Goal: Task Accomplishment & Management: Complete application form

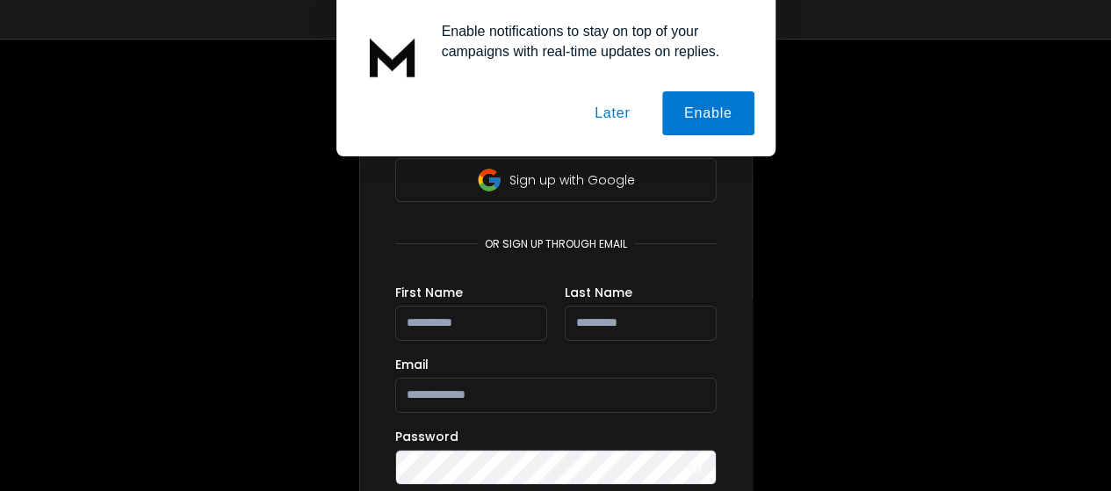
click at [574, 365] on div "Email" at bounding box center [555, 364] width 321 height 12
click at [600, 124] on button "Later" at bounding box center [612, 113] width 79 height 44
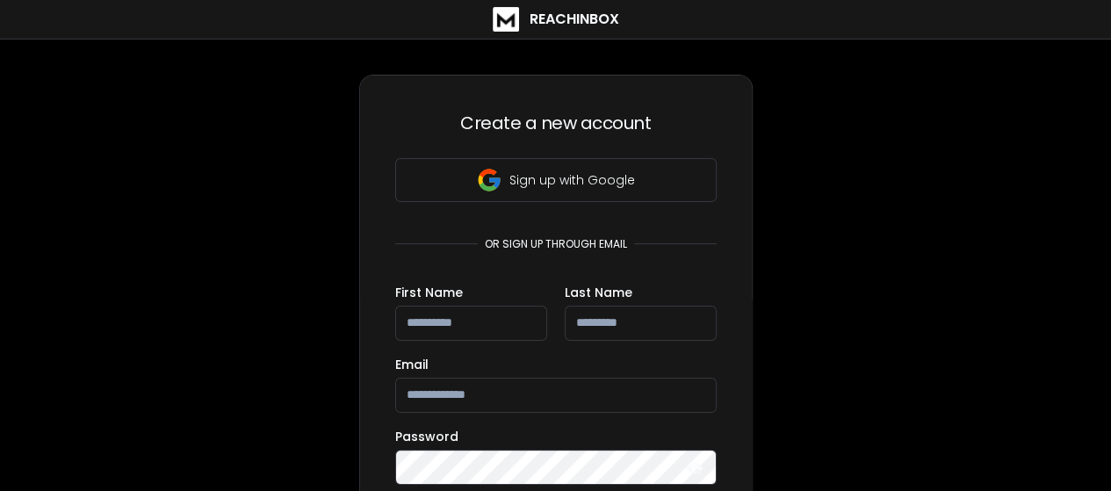
click at [444, 318] on input "text" at bounding box center [471, 323] width 152 height 35
type input "********"
type input "*******"
click at [494, 393] on input "email" at bounding box center [555, 395] width 321 height 35
type input "**********"
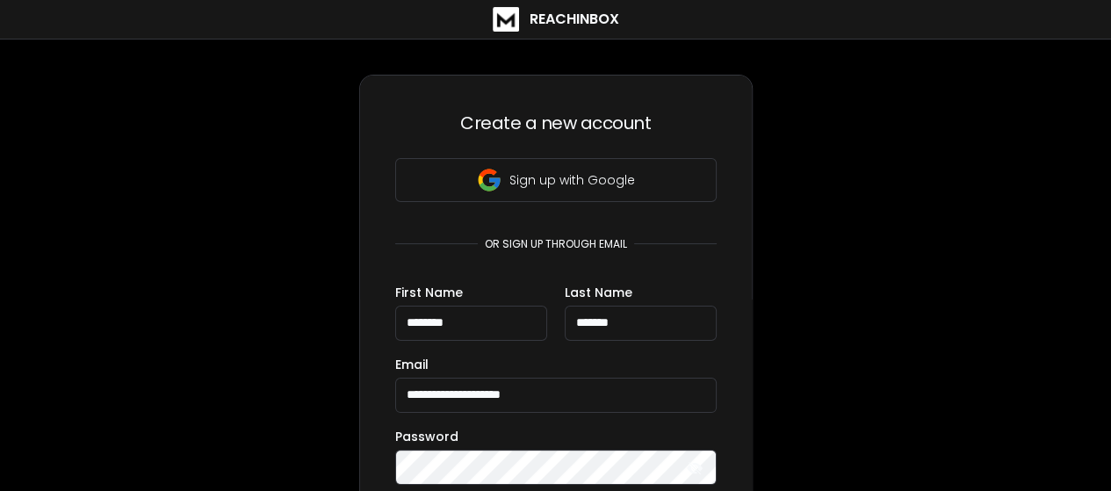
scroll to position [111, 0]
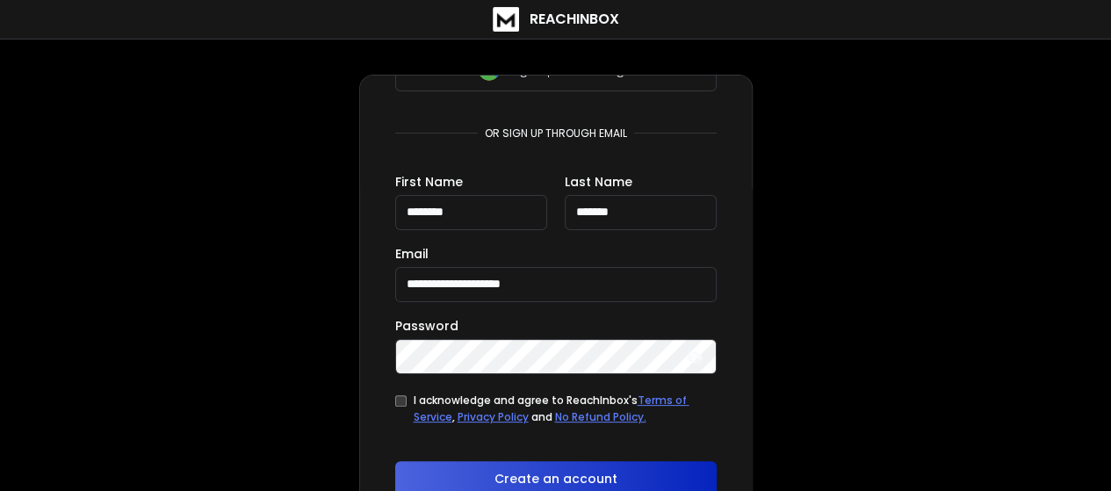
click at [694, 358] on icon at bounding box center [695, 358] width 16 height 16
click at [489, 473] on button "Create an account" at bounding box center [555, 478] width 321 height 35
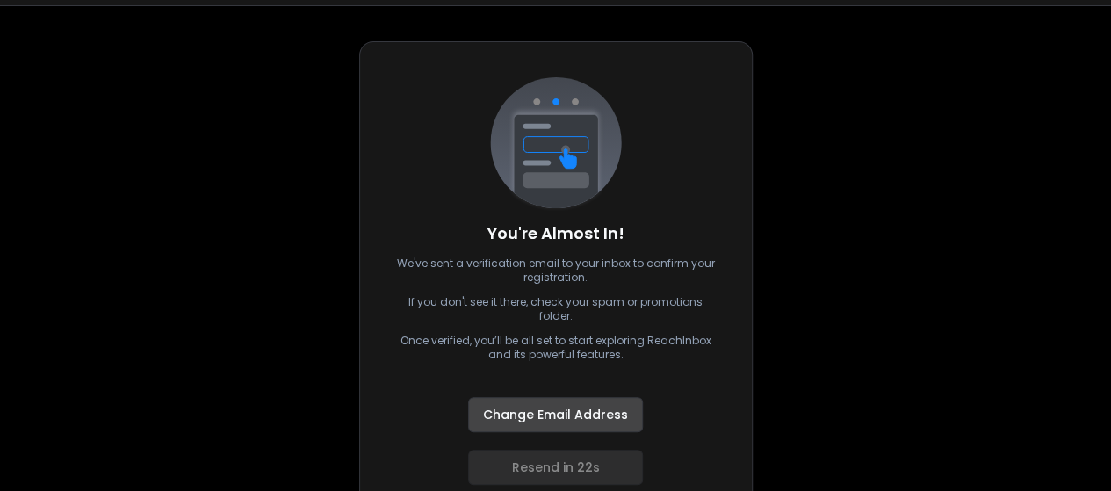
scroll to position [33, 0]
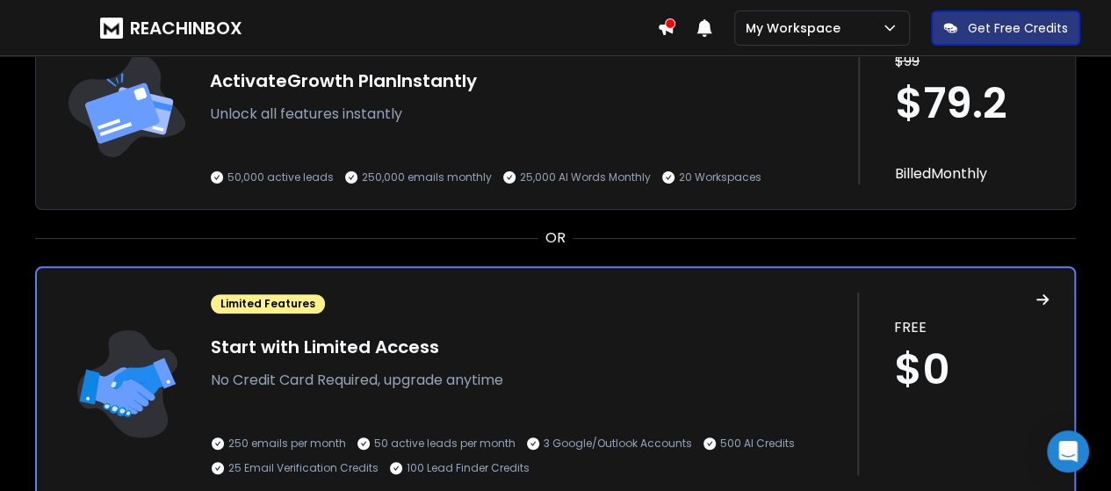
scroll to position [199, 0]
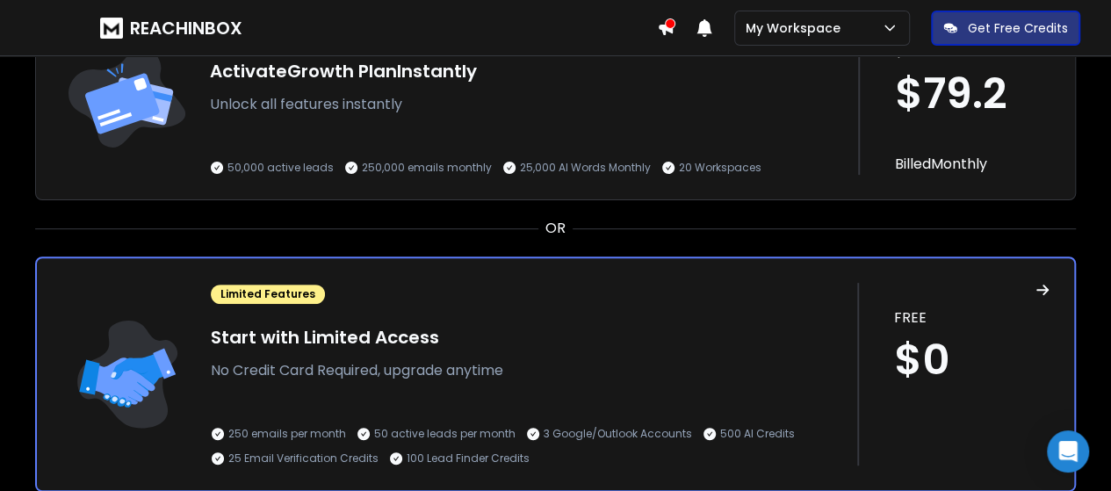
click at [778, 379] on p "No Credit Card Required, upgrade anytime" at bounding box center [525, 370] width 629 height 21
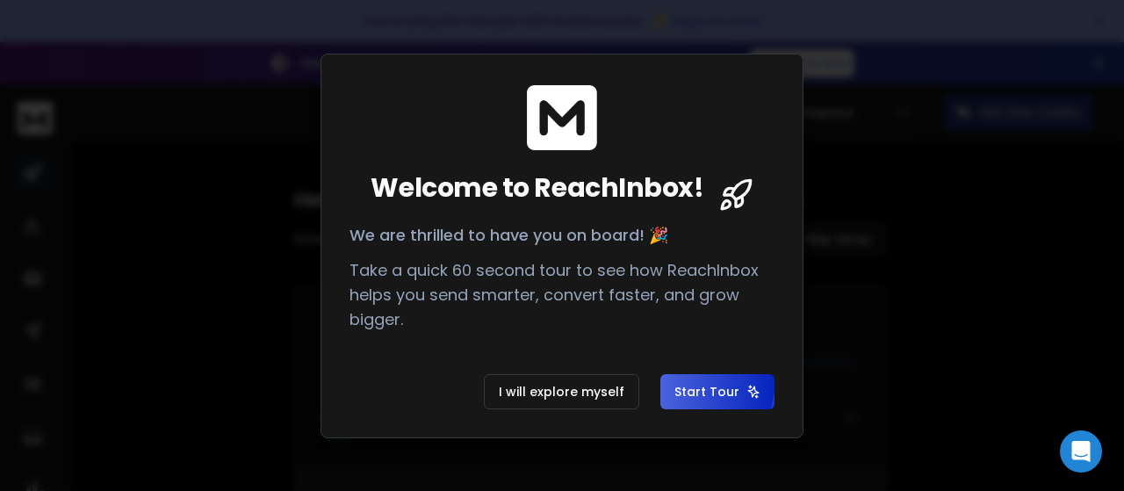
click at [702, 390] on span "Start Tour" at bounding box center [718, 392] width 86 height 18
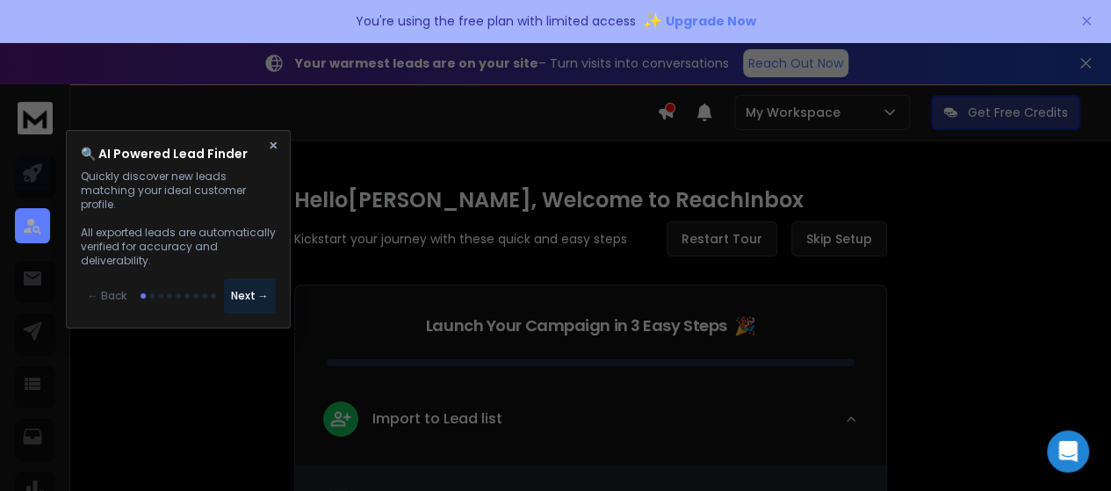
click at [260, 293] on button "Next →" at bounding box center [250, 295] width 52 height 35
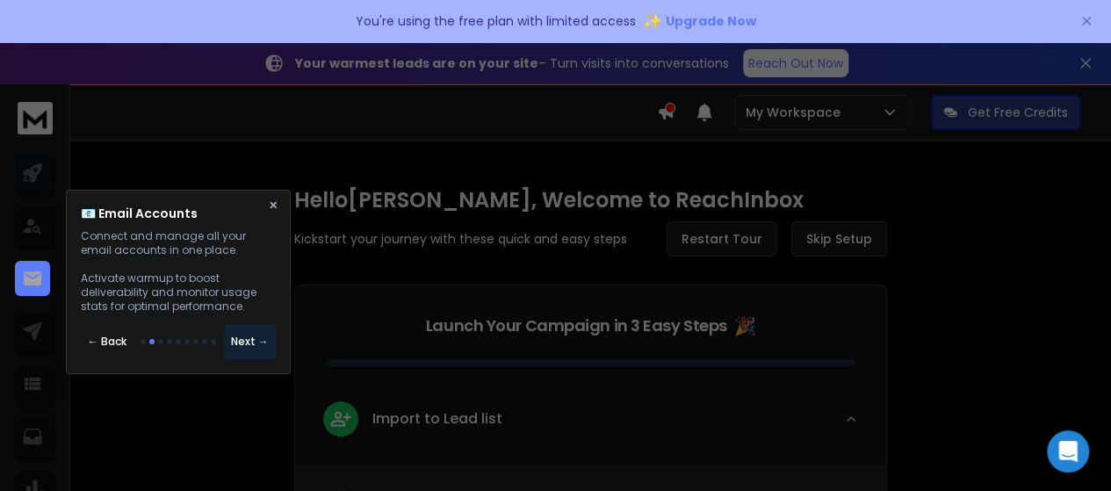
click at [247, 338] on button "Next →" at bounding box center [250, 341] width 52 height 35
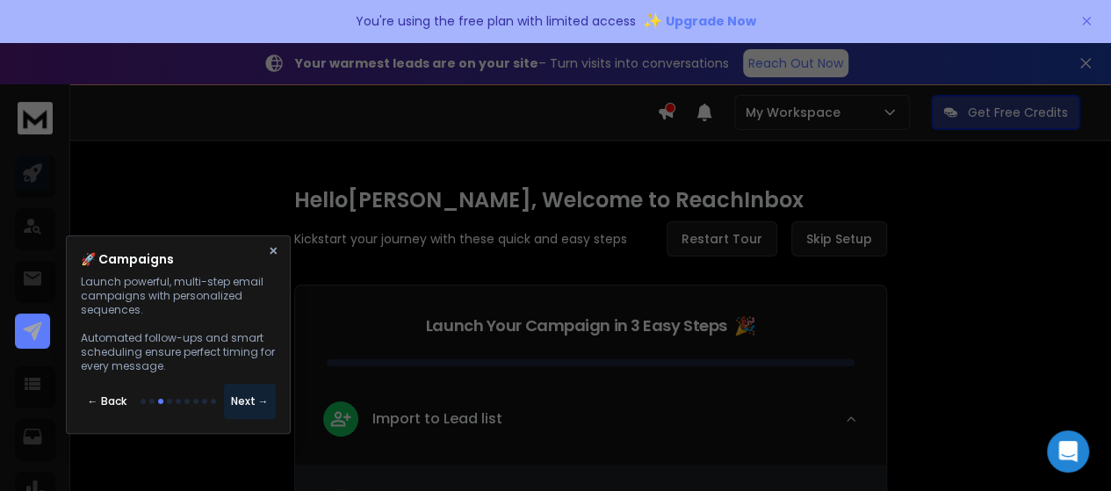
click at [252, 398] on button "Next →" at bounding box center [250, 401] width 52 height 35
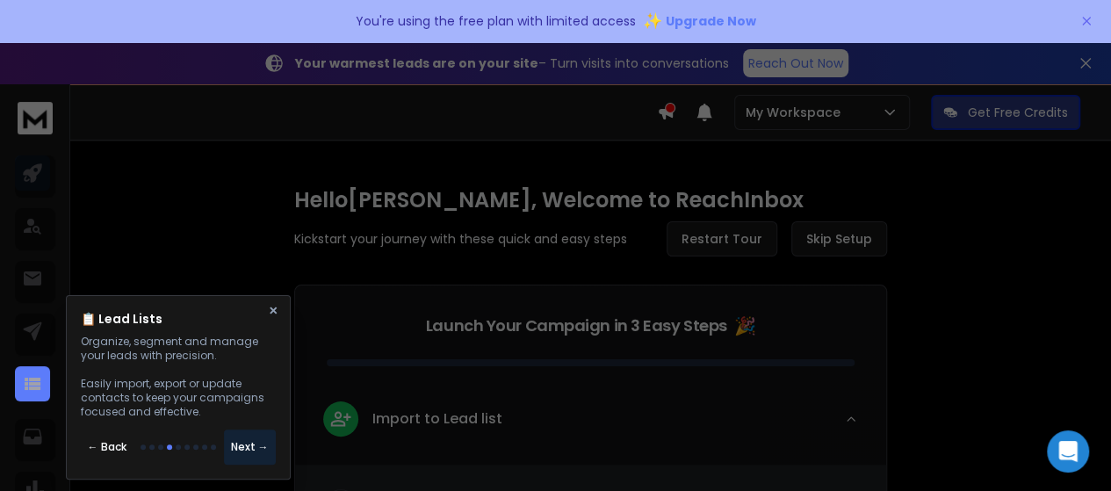
click at [248, 445] on button "Next →" at bounding box center [250, 447] width 52 height 35
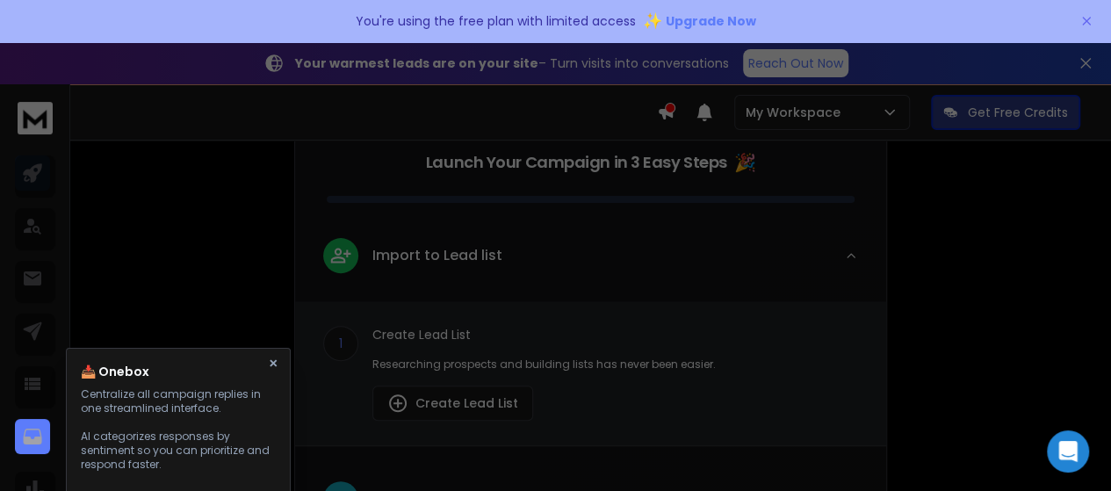
scroll to position [361, 0]
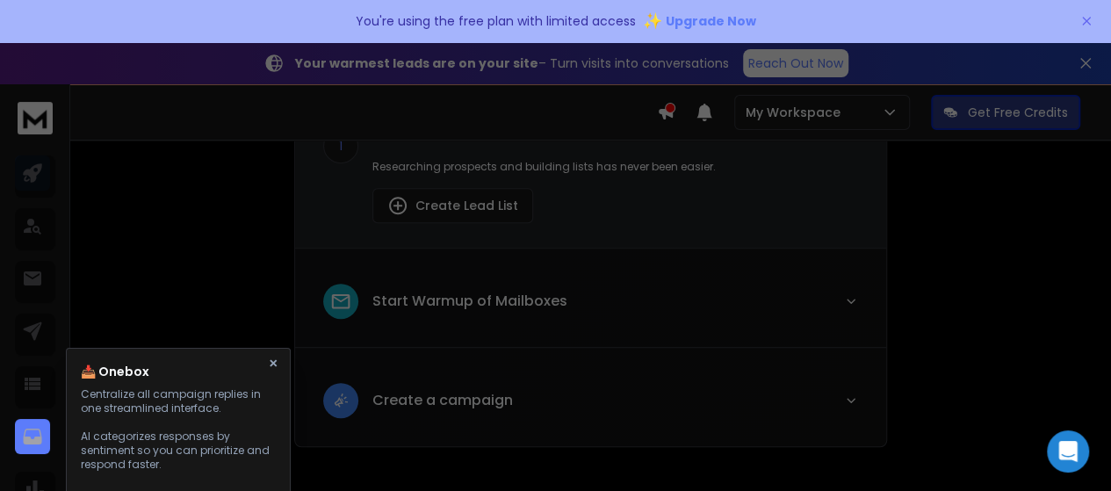
click at [119, 399] on p "Centralize all campaign replies in one streamlined interface. AI categorizes re…" at bounding box center [178, 429] width 195 height 84
drag, startPoint x: 119, startPoint y: 399, endPoint x: 110, endPoint y: 360, distance: 39.6
click at [110, 360] on div "📥 Onebox × Centralize all campaign replies in one streamlined interface. AI cat…" at bounding box center [178, 440] width 225 height 184
click at [132, 394] on p "Centralize all campaign replies in one streamlined interface. AI categorizes re…" at bounding box center [178, 429] width 195 height 84
click at [275, 366] on button "×" at bounding box center [273, 364] width 11 height 16
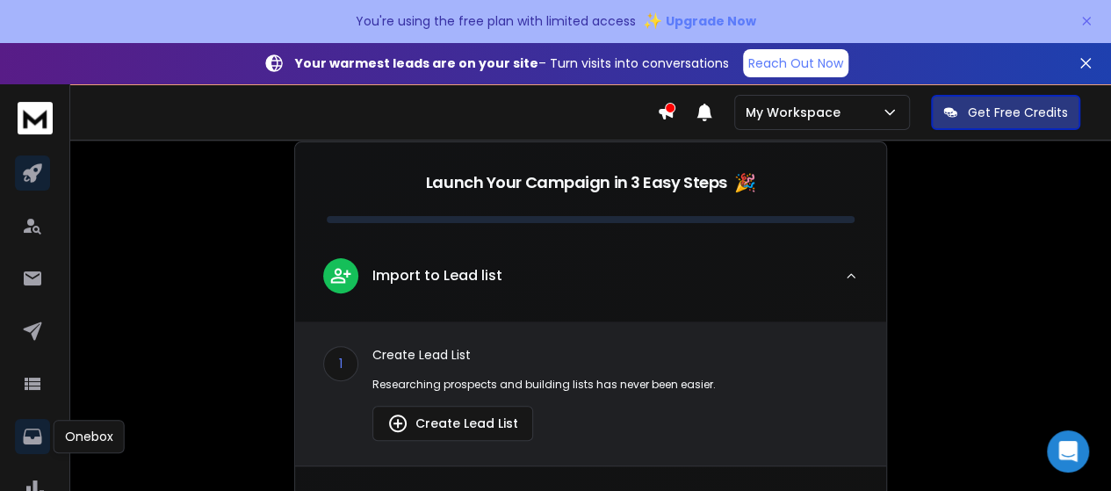
scroll to position [149, 0]
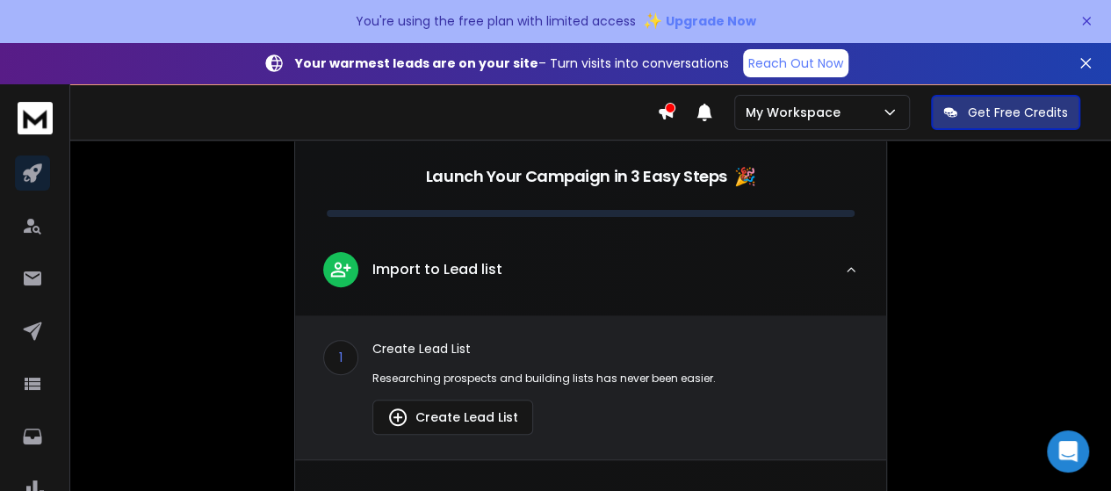
click at [1089, 20] on icon "Close notification" at bounding box center [1087, 21] width 14 height 14
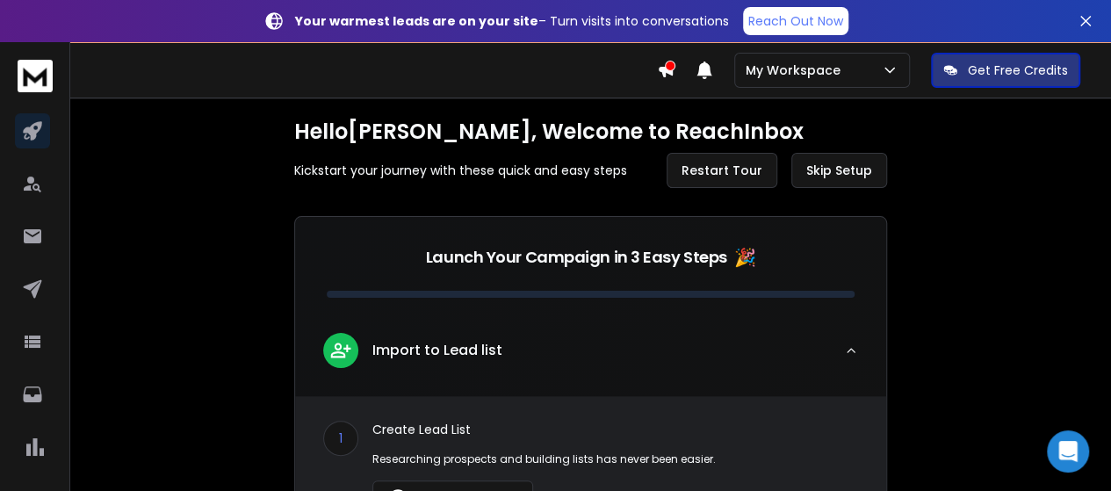
scroll to position [0, 0]
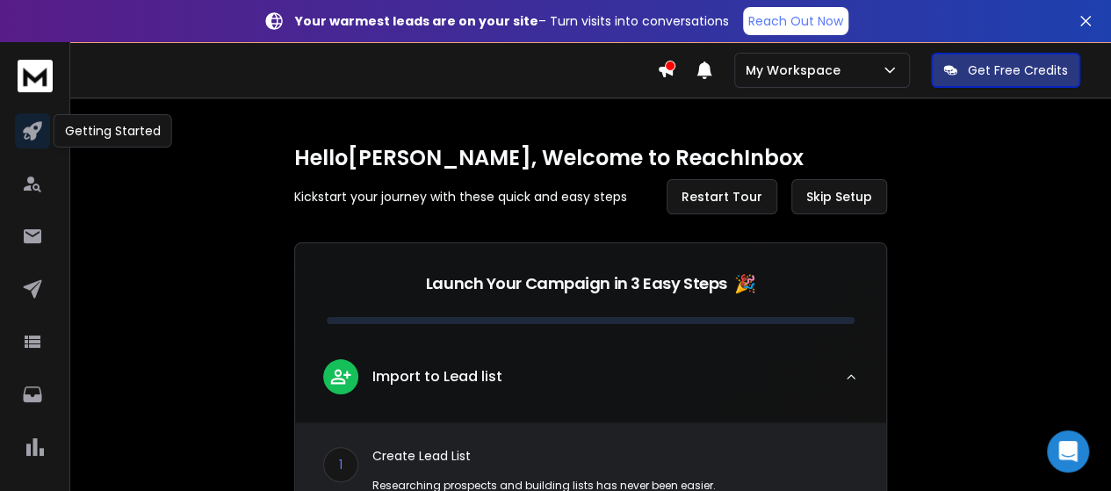
click at [30, 123] on icon at bounding box center [32, 130] width 21 height 21
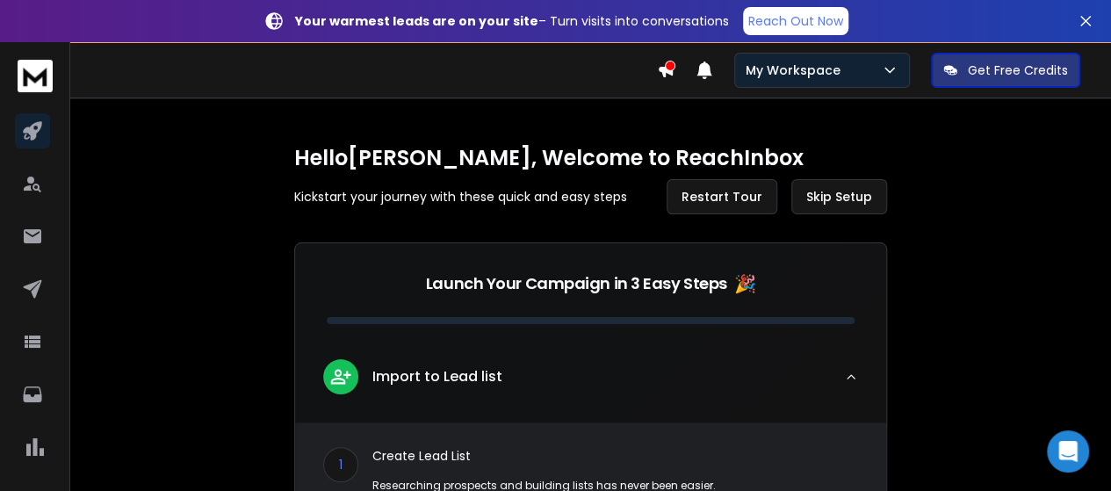
click at [868, 73] on div "My Workspace" at bounding box center [822, 70] width 153 height 18
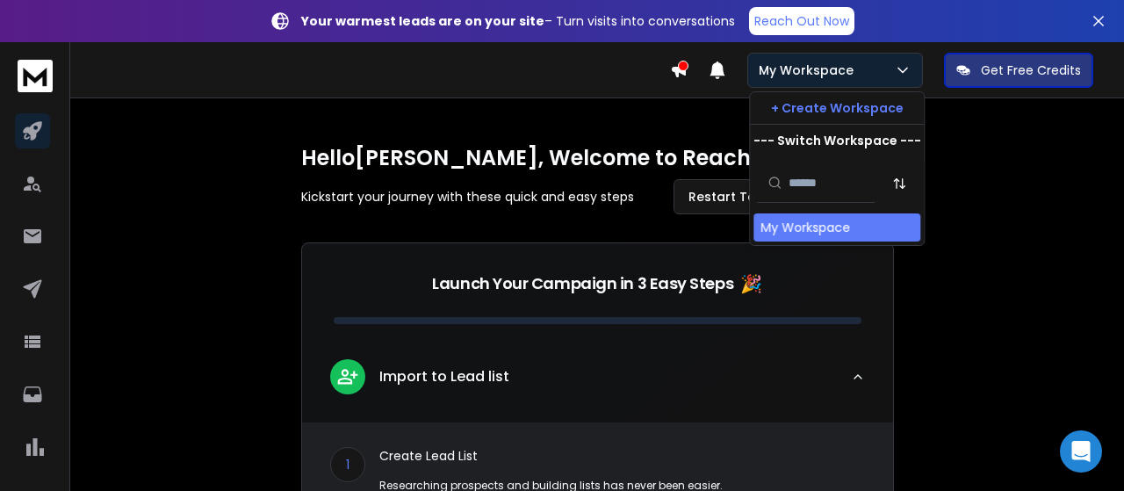
click at [868, 73] on div "My Workspace" at bounding box center [835, 70] width 153 height 18
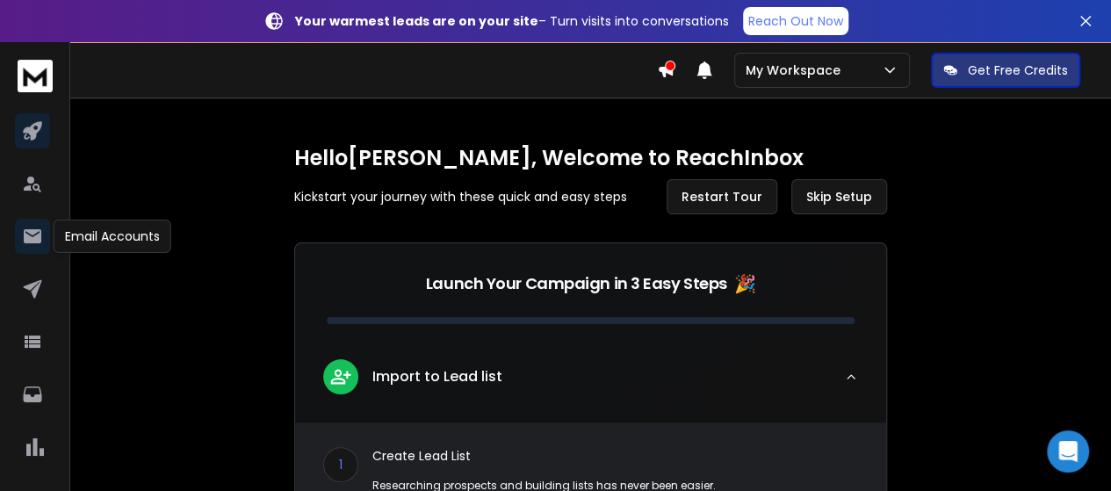
click at [29, 231] on icon at bounding box center [33, 236] width 18 height 14
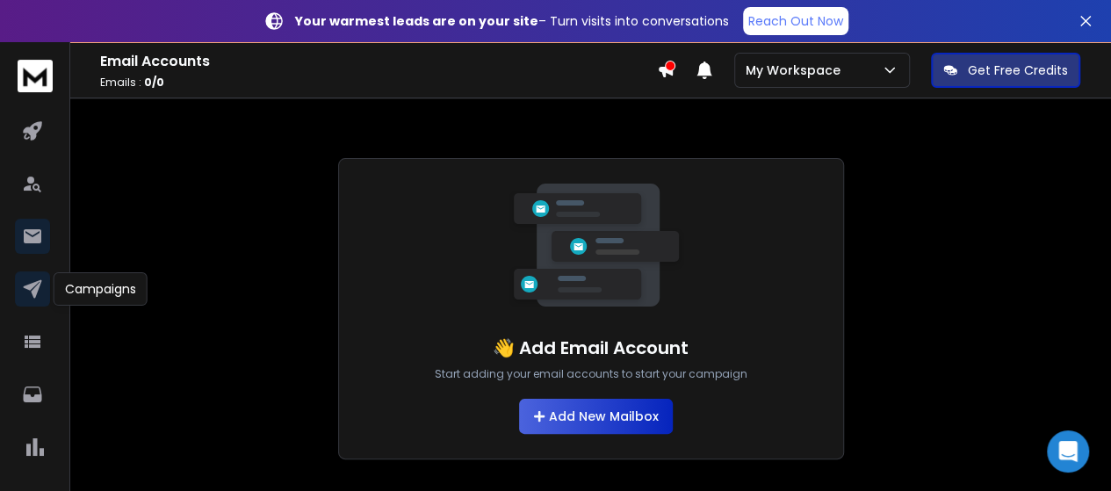
click at [29, 282] on icon at bounding box center [32, 288] width 21 height 21
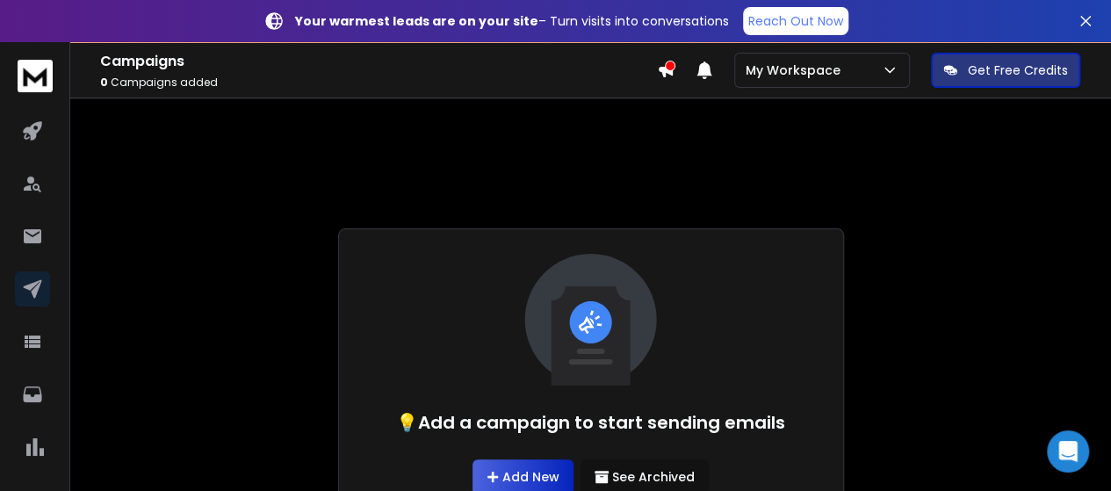
click at [31, 322] on div at bounding box center [35, 320] width 40 height 414
click at [27, 333] on icon at bounding box center [32, 341] width 21 height 21
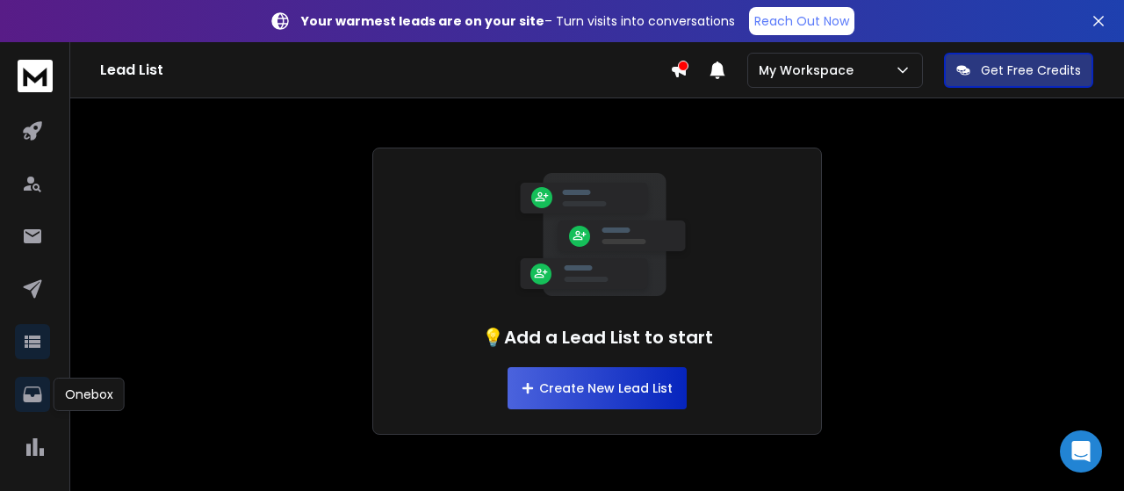
click at [27, 382] on link at bounding box center [32, 394] width 35 height 35
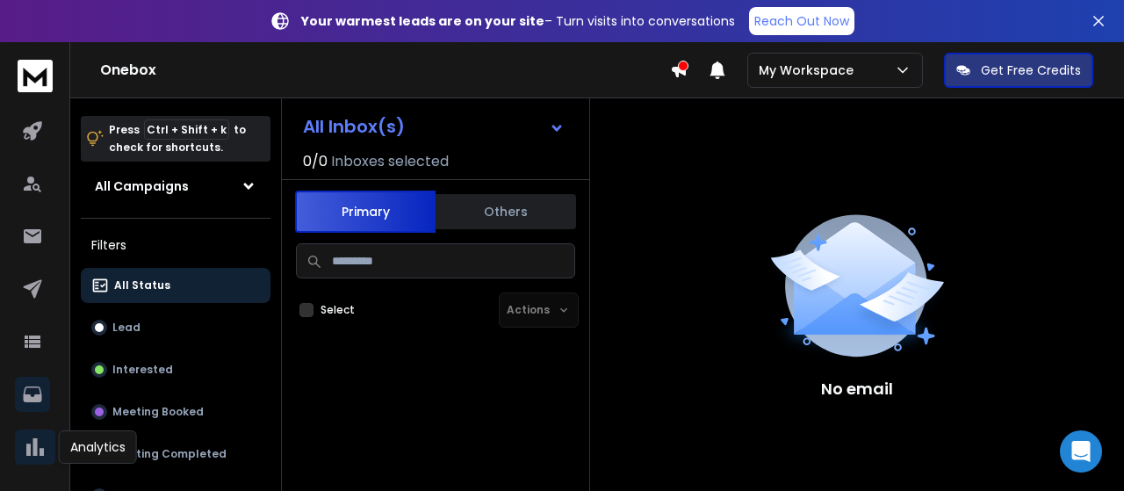
click at [34, 451] on icon at bounding box center [35, 447] width 18 height 18
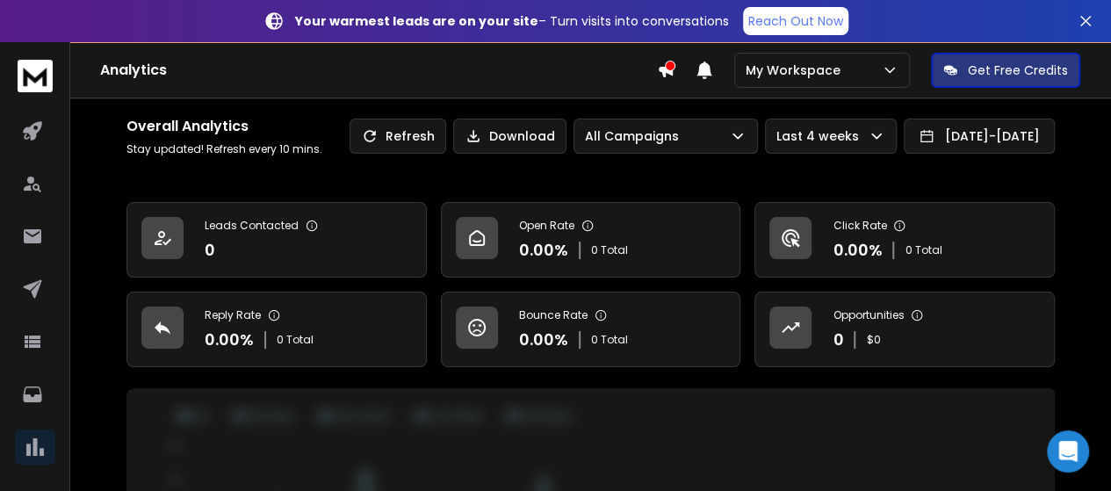
click at [1091, 22] on icon at bounding box center [1086, 21] width 16 height 16
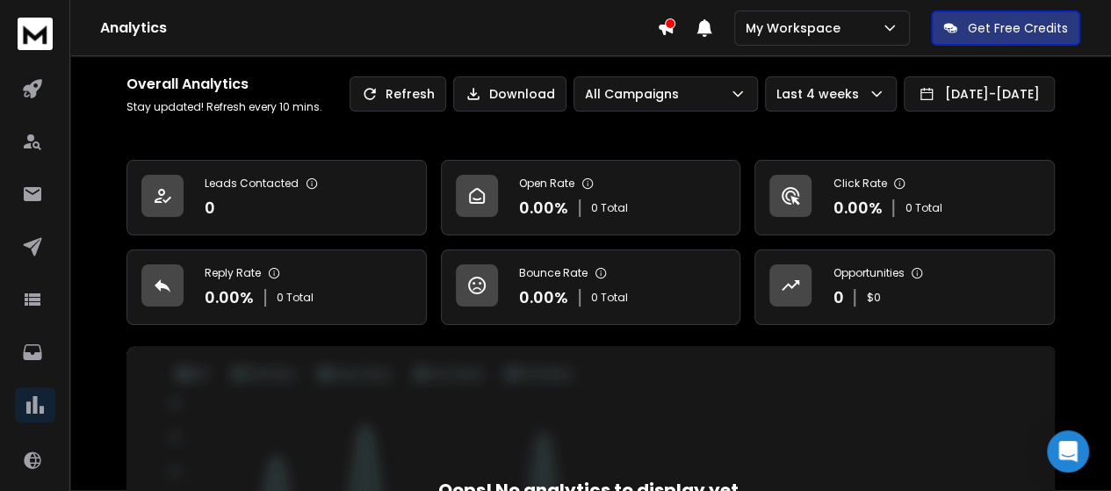
click at [37, 33] on img at bounding box center [35, 34] width 35 height 33
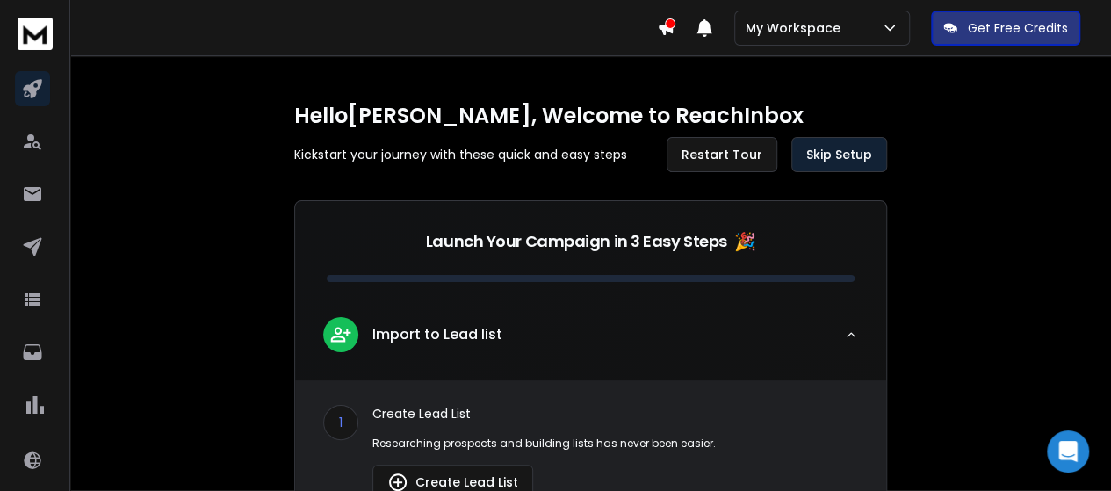
click at [840, 155] on span "Skip Setup" at bounding box center [839, 155] width 66 height 18
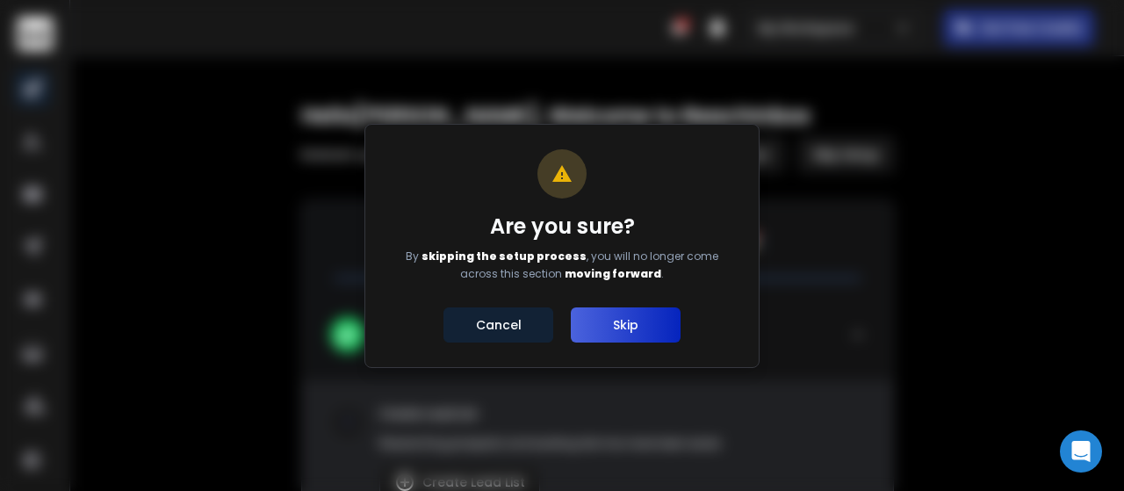
click at [501, 329] on button "Cancel" at bounding box center [499, 324] width 110 height 35
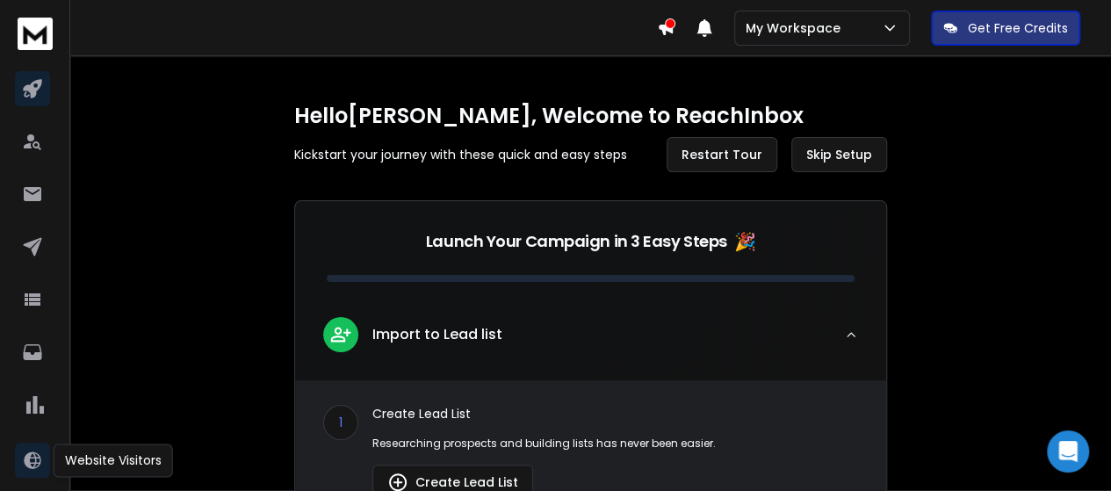
click at [24, 466] on icon at bounding box center [32, 460] width 21 height 21
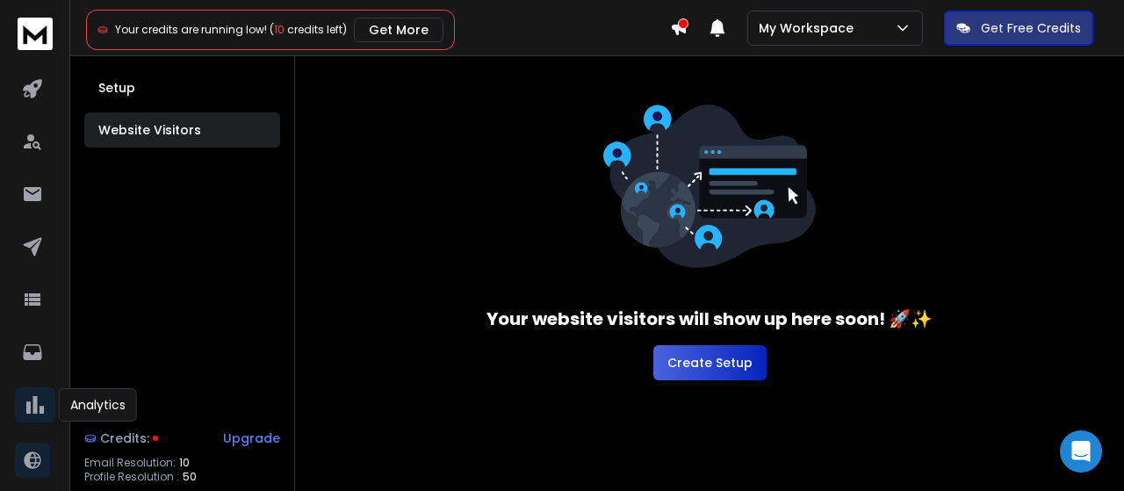
click at [40, 391] on link at bounding box center [35, 405] width 40 height 40
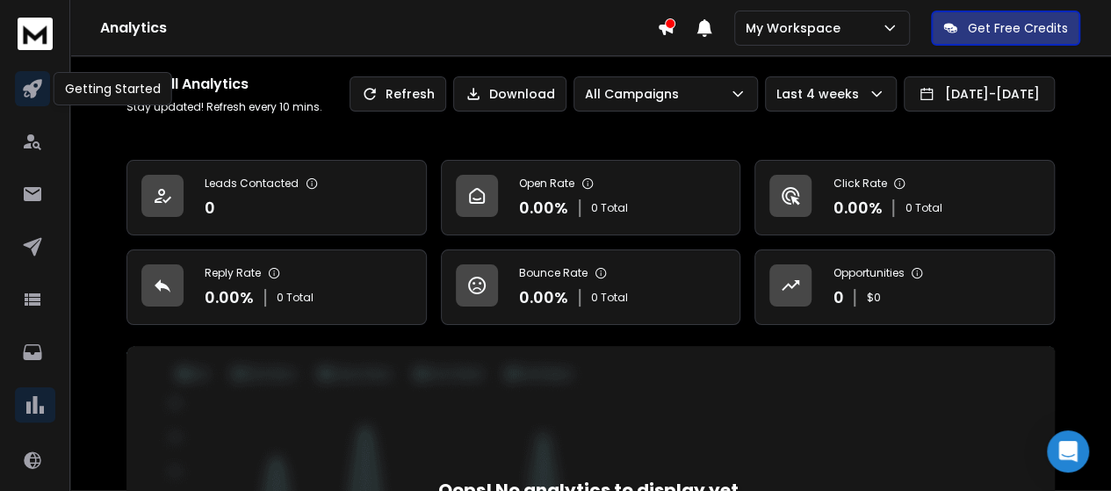
click at [25, 92] on icon at bounding box center [26, 93] width 5 height 5
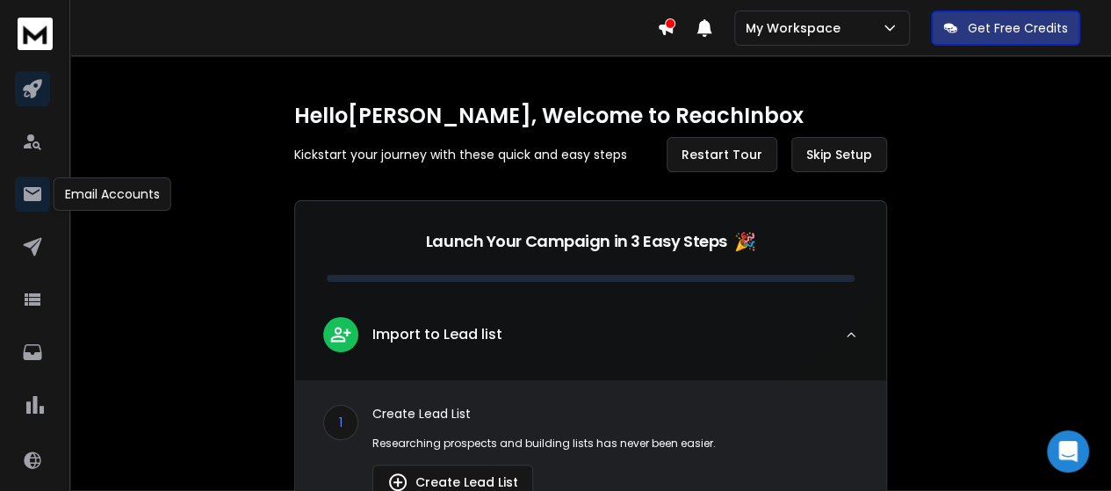
click at [26, 185] on icon at bounding box center [32, 194] width 21 height 21
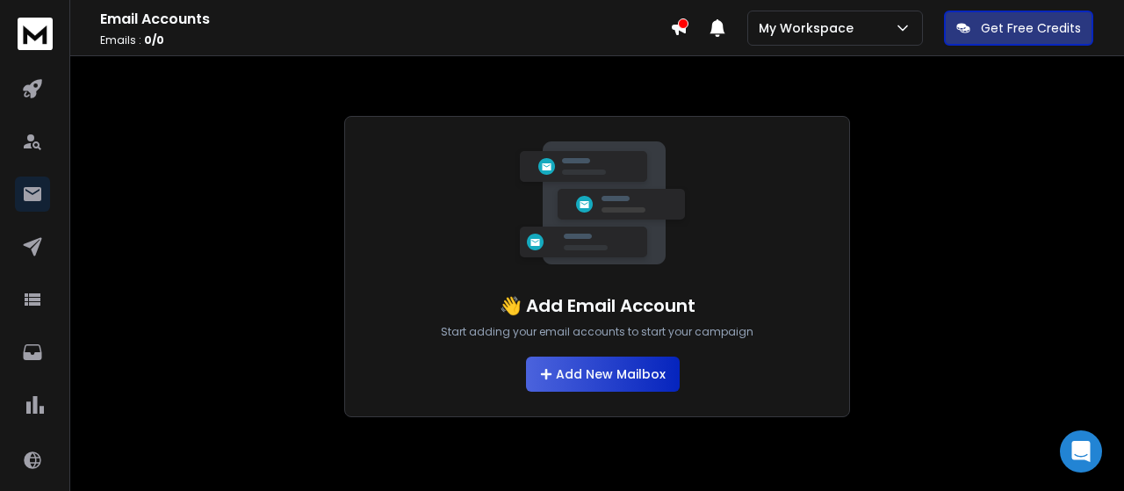
click at [601, 372] on button "Add New Mailbox" at bounding box center [603, 374] width 154 height 35
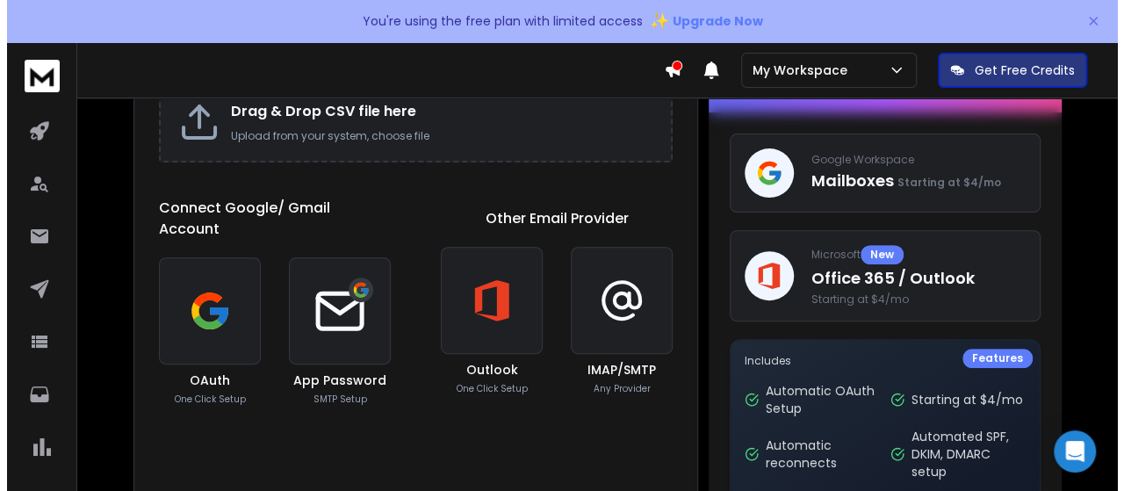
scroll to position [205, 0]
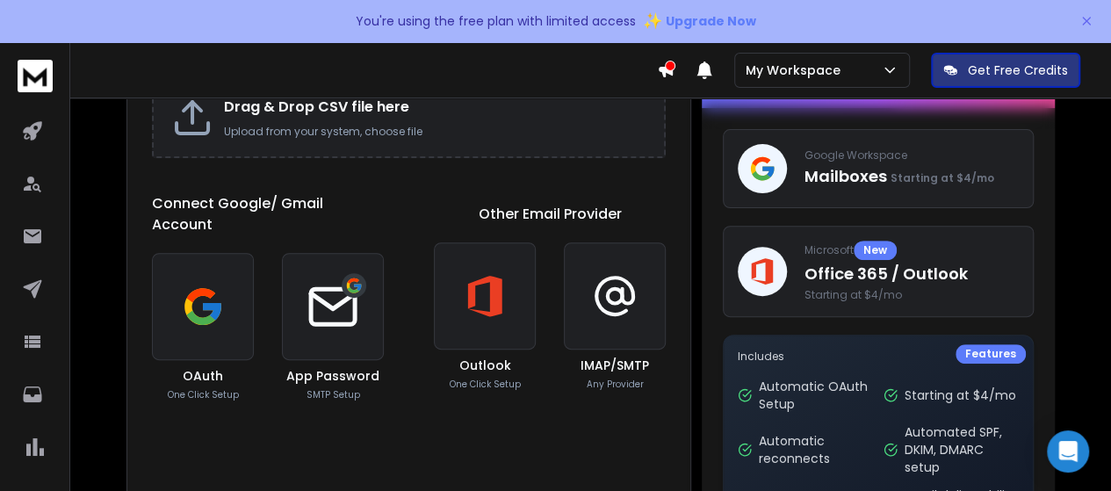
click at [501, 317] on div at bounding box center [485, 295] width 44 height 49
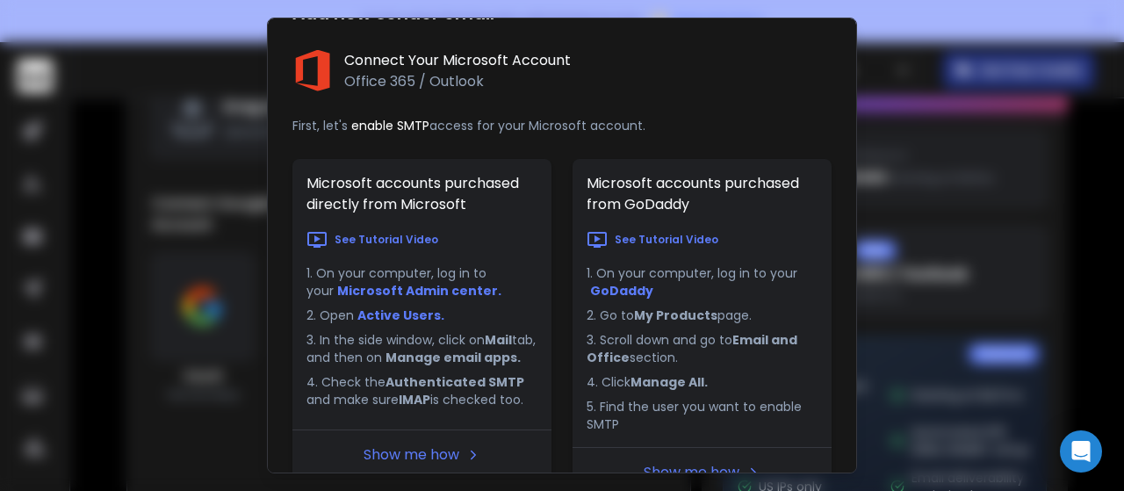
scroll to position [47, 0]
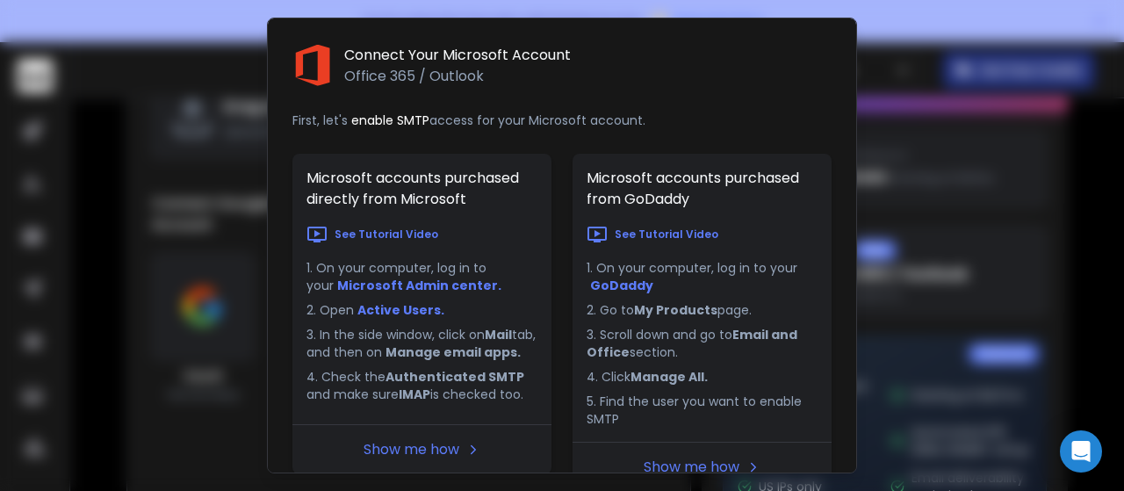
click at [137, 280] on div "Add new sender email Connect Your Microsoft Account Office 365 / Outlook First,…" at bounding box center [562, 245] width 1124 height 491
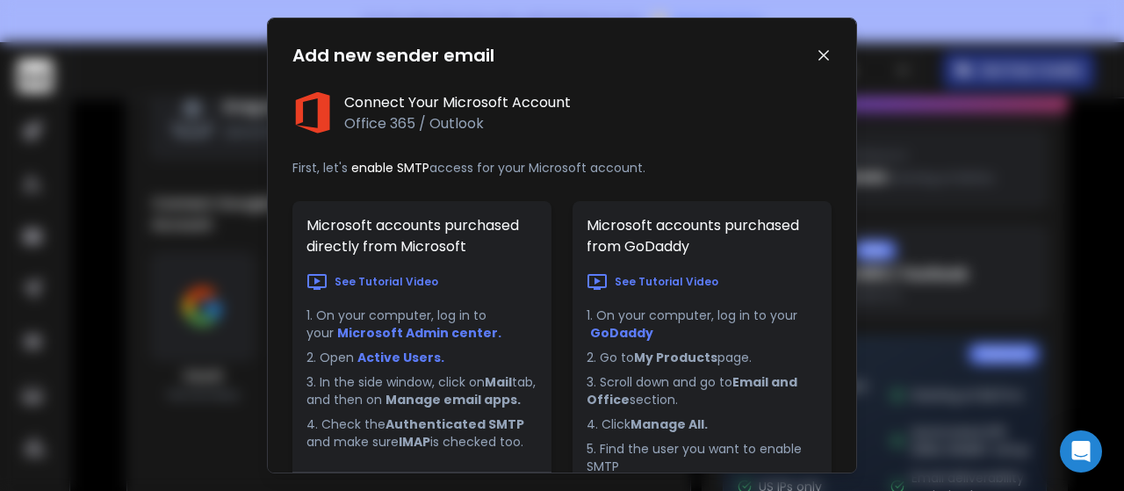
scroll to position [0, 0]
click at [826, 54] on icon at bounding box center [824, 55] width 11 height 11
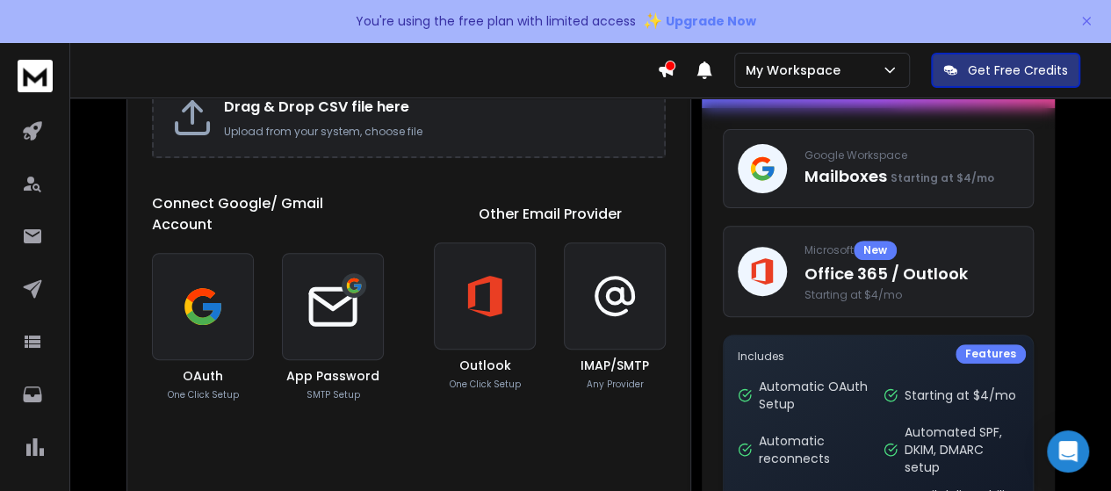
click at [200, 321] on icon at bounding box center [200, 317] width 29 height 15
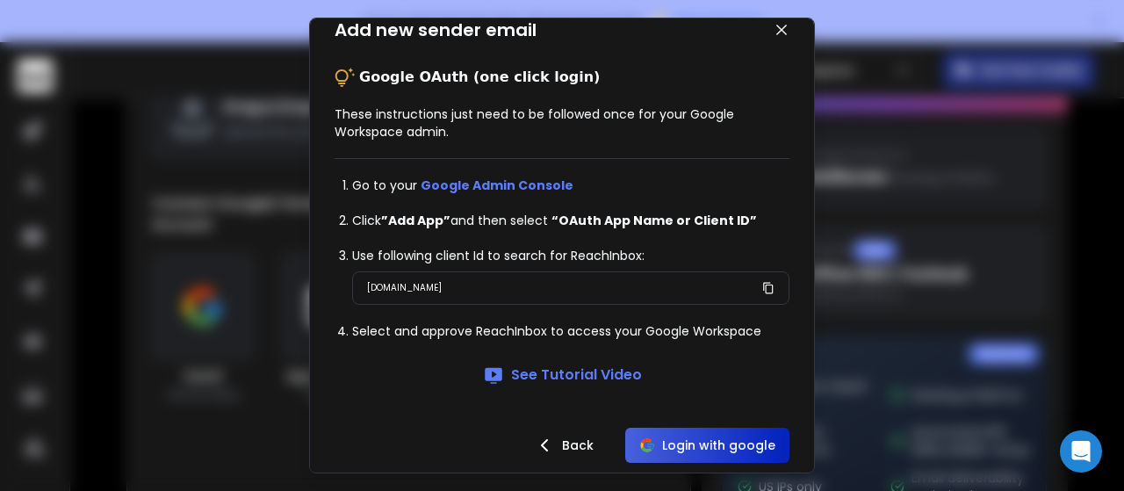
scroll to position [39, 0]
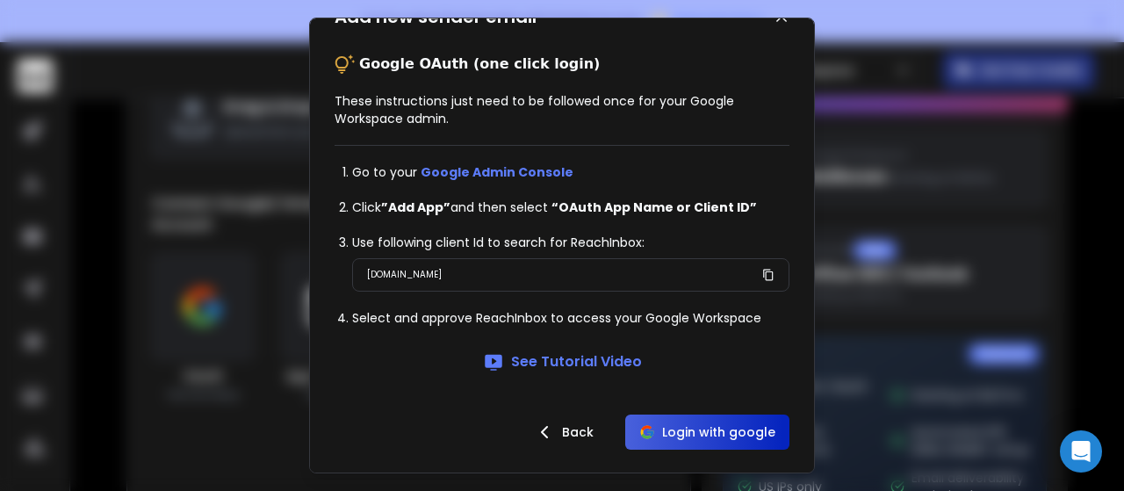
click at [720, 428] on button "Login with google" at bounding box center [707, 432] width 164 height 35
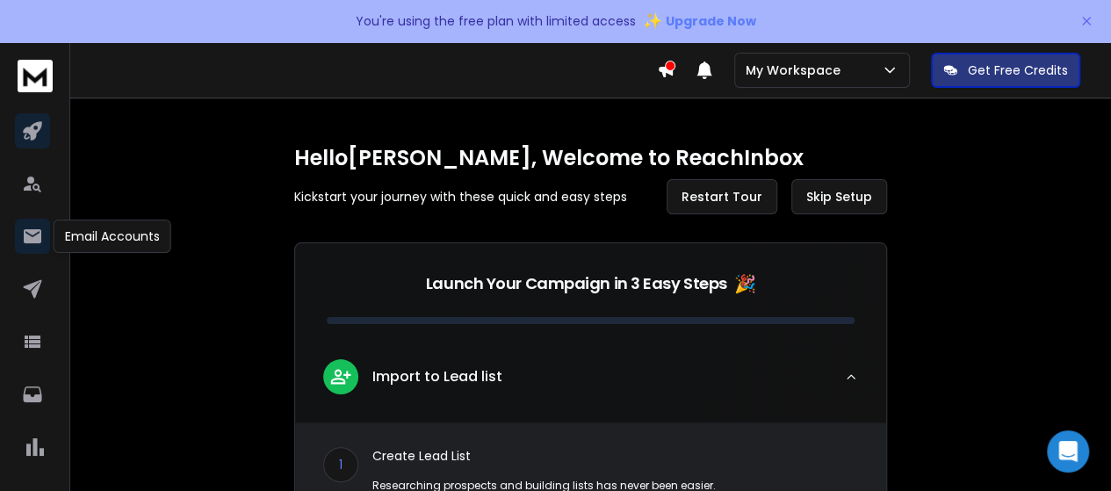
click at [37, 249] on link at bounding box center [32, 236] width 35 height 35
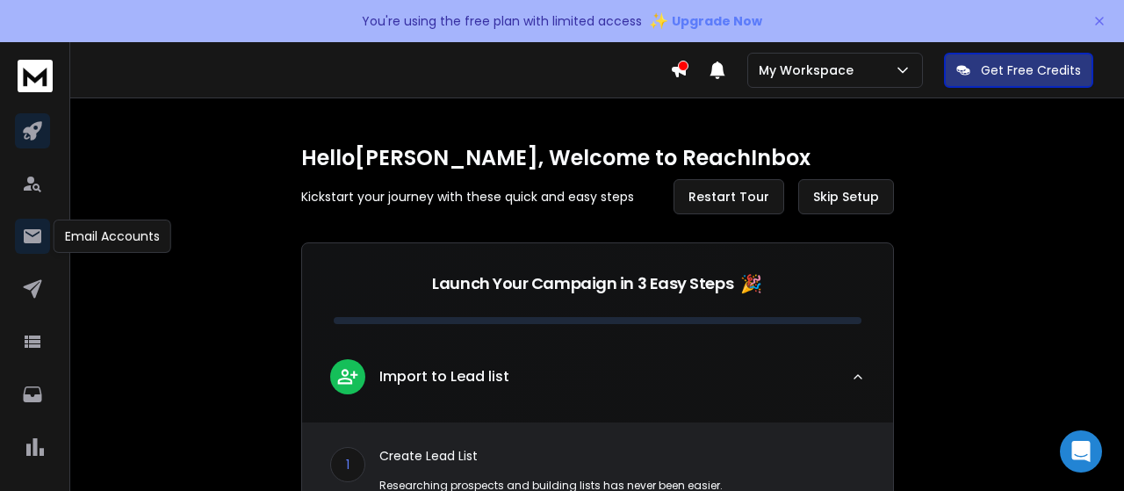
click at [30, 233] on icon at bounding box center [33, 236] width 18 height 14
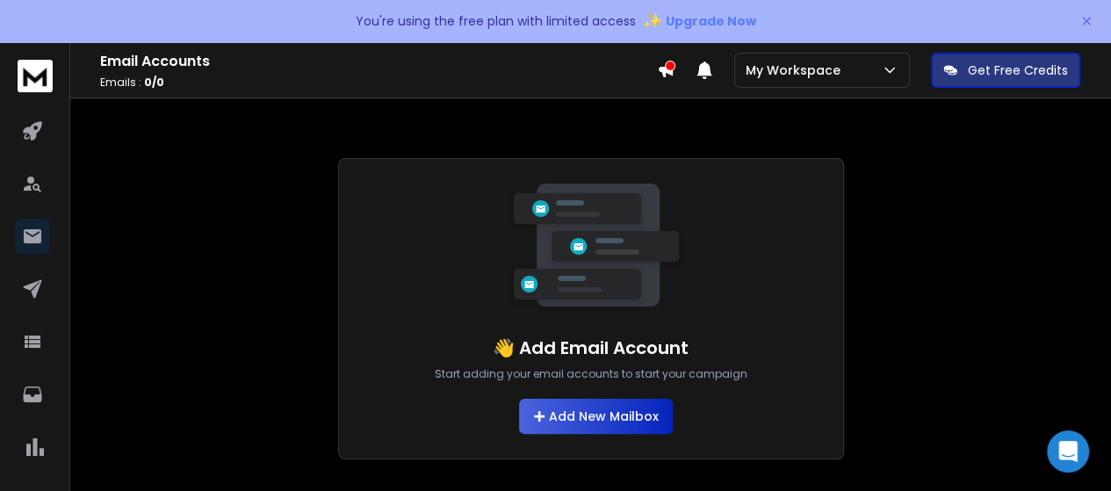
click at [577, 422] on button "Add New Mailbox" at bounding box center [596, 416] width 154 height 35
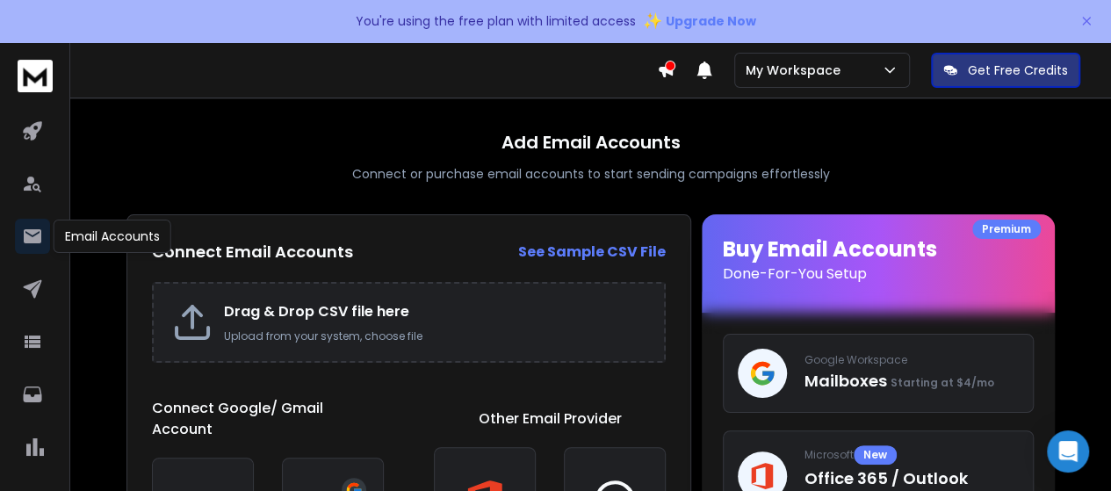
click at [29, 247] on link at bounding box center [32, 236] width 35 height 35
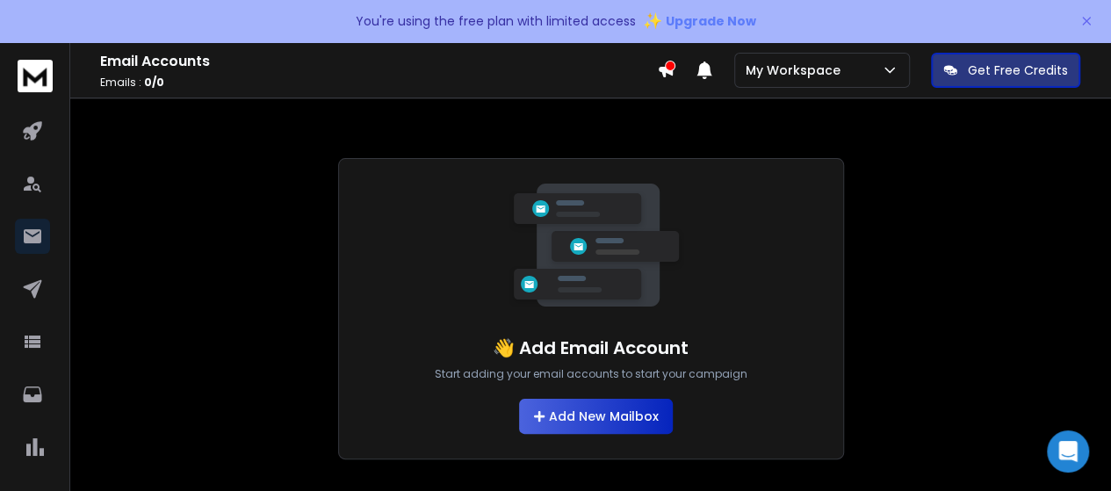
click at [576, 412] on button "Add New Mailbox" at bounding box center [596, 416] width 154 height 35
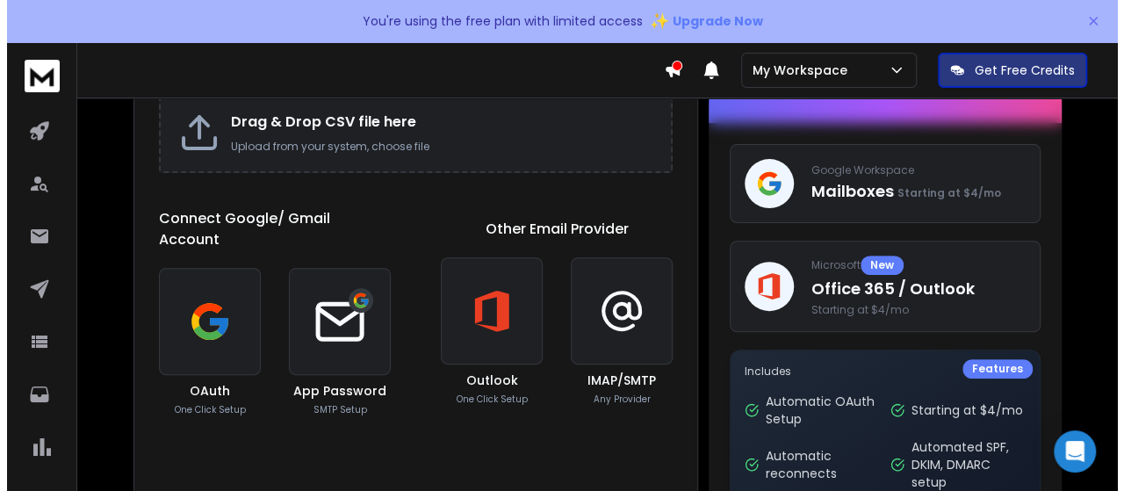
scroll to position [198, 0]
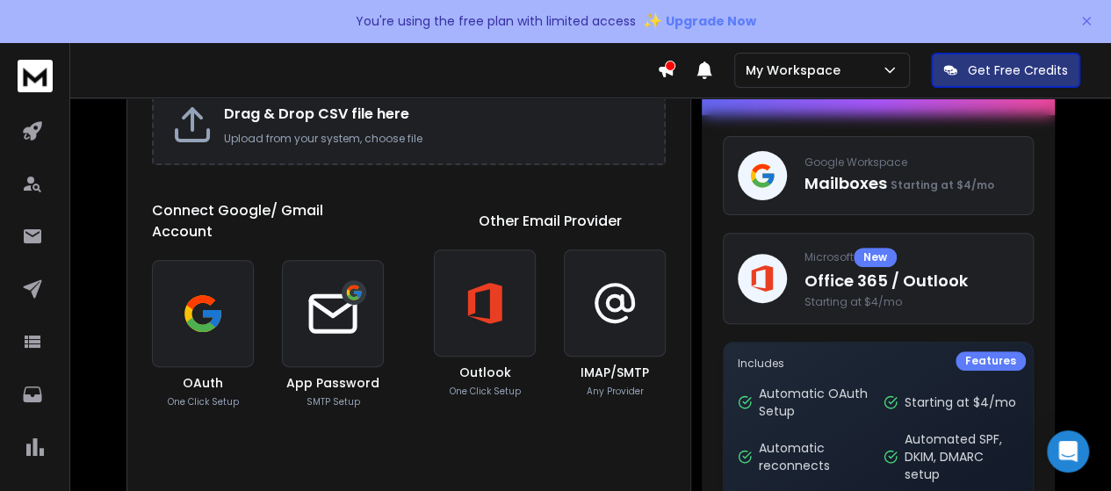
click at [211, 321] on icon at bounding box center [212, 319] width 18 height 18
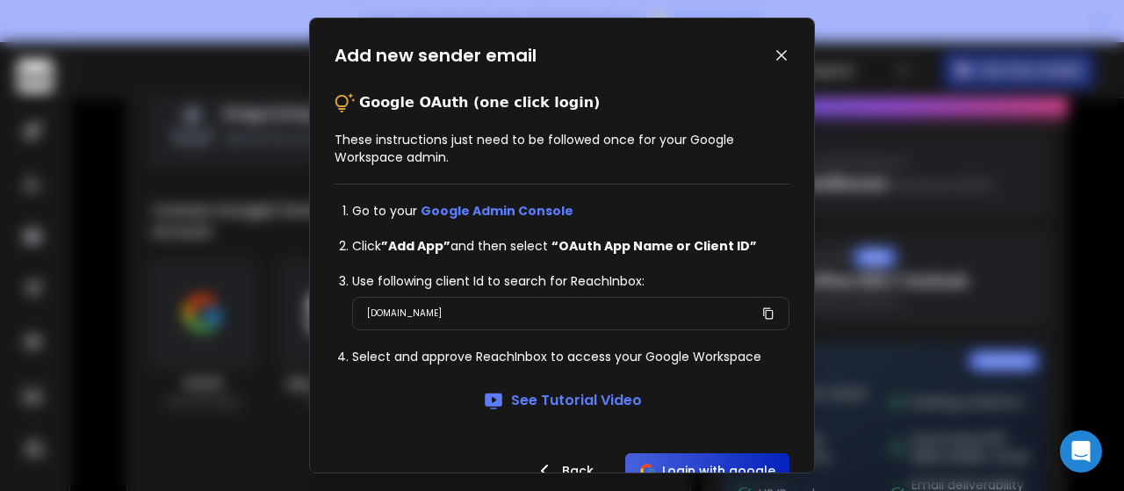
click at [784, 55] on icon at bounding box center [782, 55] width 16 height 16
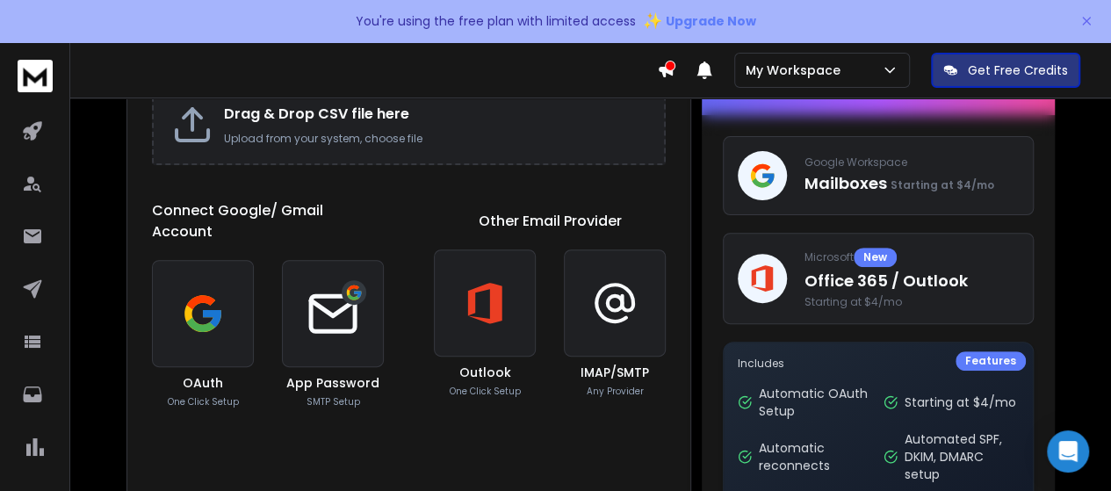
click at [354, 325] on icon at bounding box center [333, 313] width 44 height 35
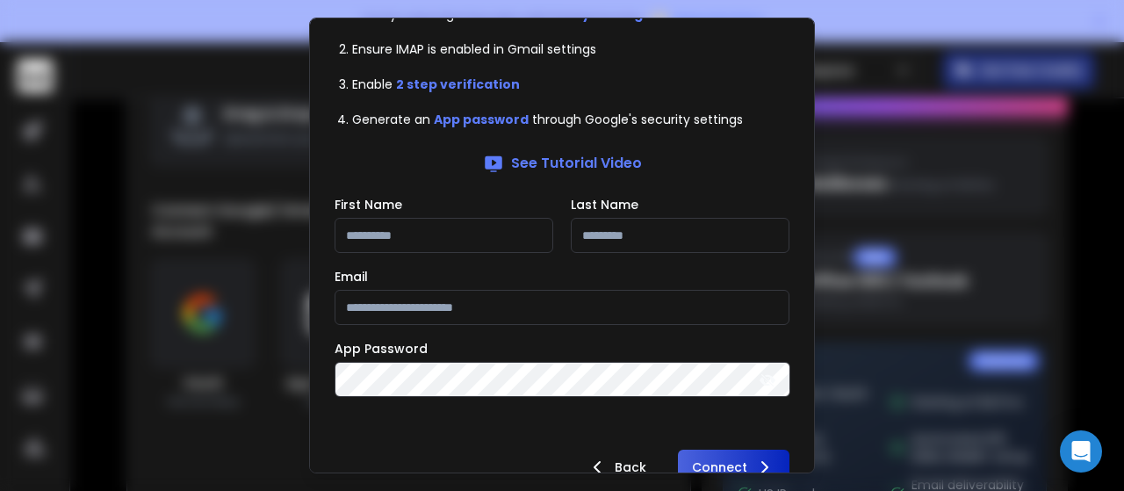
scroll to position [191, 0]
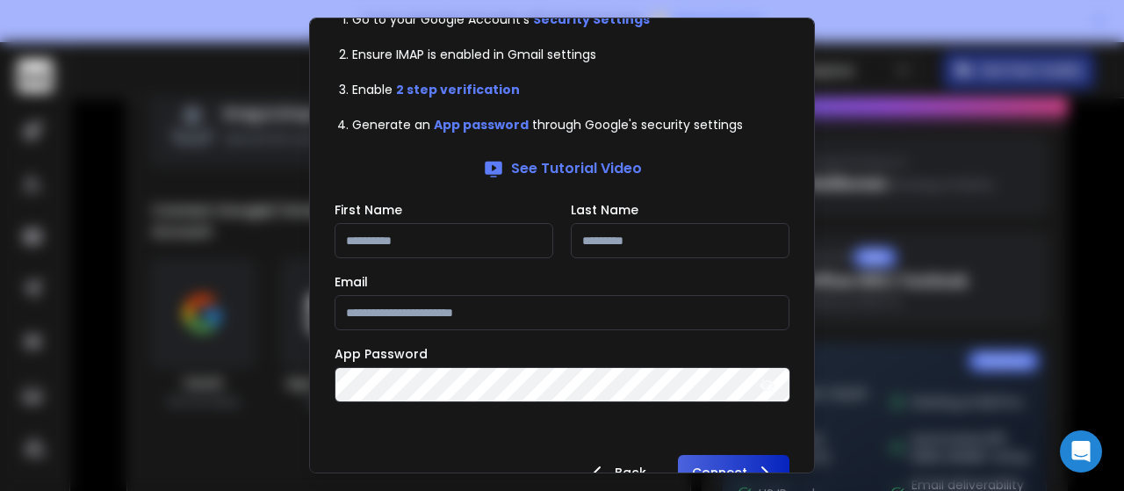
click at [374, 236] on input "text" at bounding box center [444, 240] width 219 height 35
type input "********"
type input "*******"
click at [386, 316] on input "email" at bounding box center [562, 312] width 455 height 35
type input "**********"
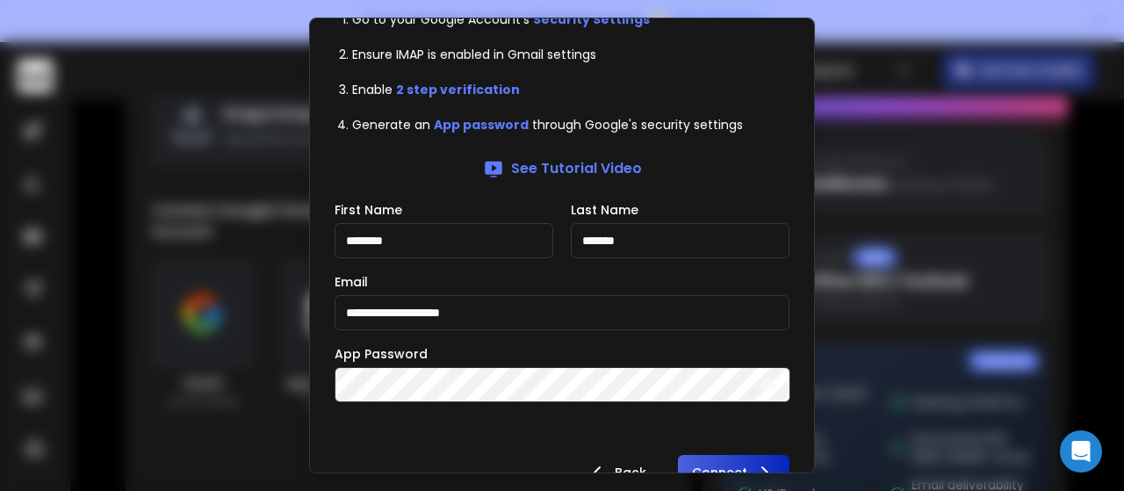
click at [732, 458] on button "Connect" at bounding box center [734, 472] width 112 height 35
